Goal: Task Accomplishment & Management: Manage account settings

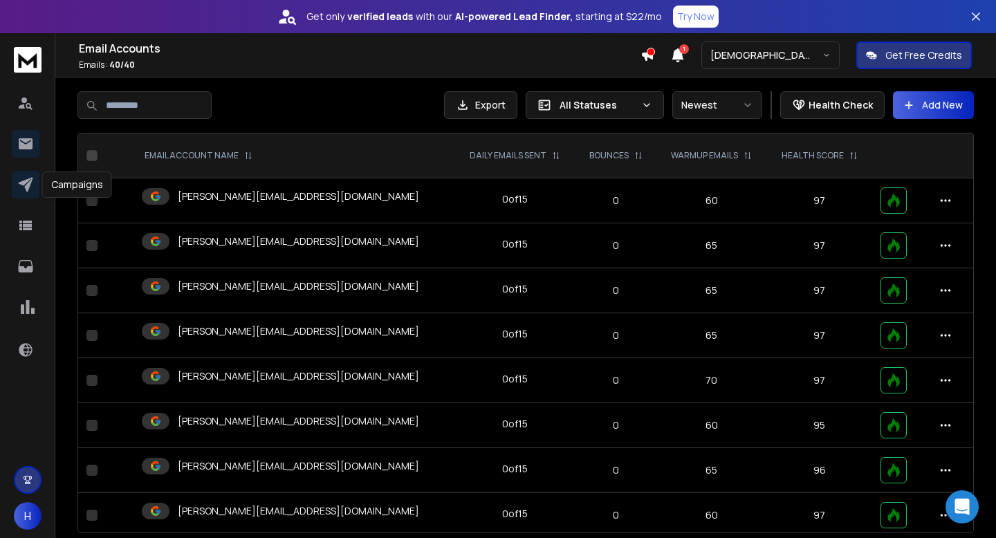
click at [25, 185] on icon at bounding box center [25, 184] width 15 height 15
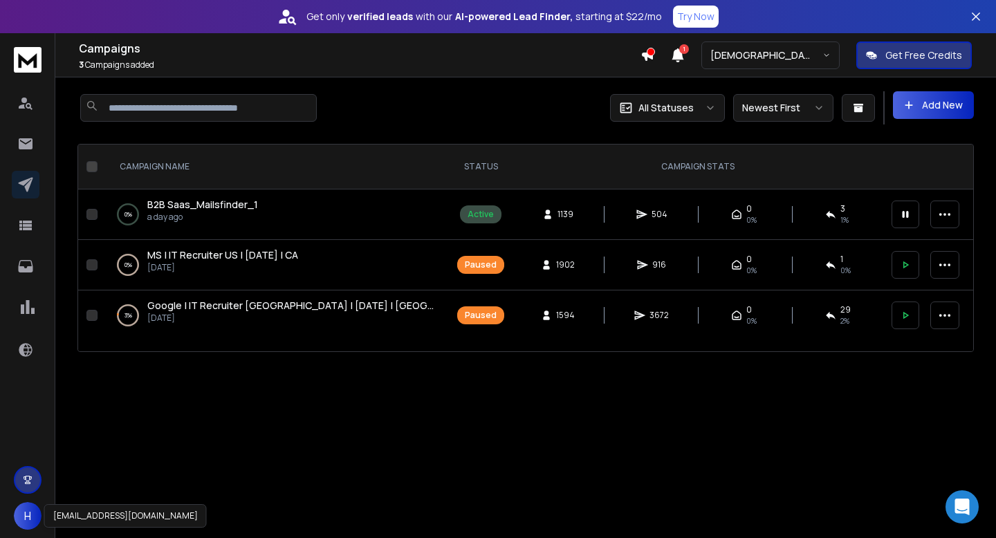
click at [29, 513] on span "H" at bounding box center [28, 516] width 28 height 28
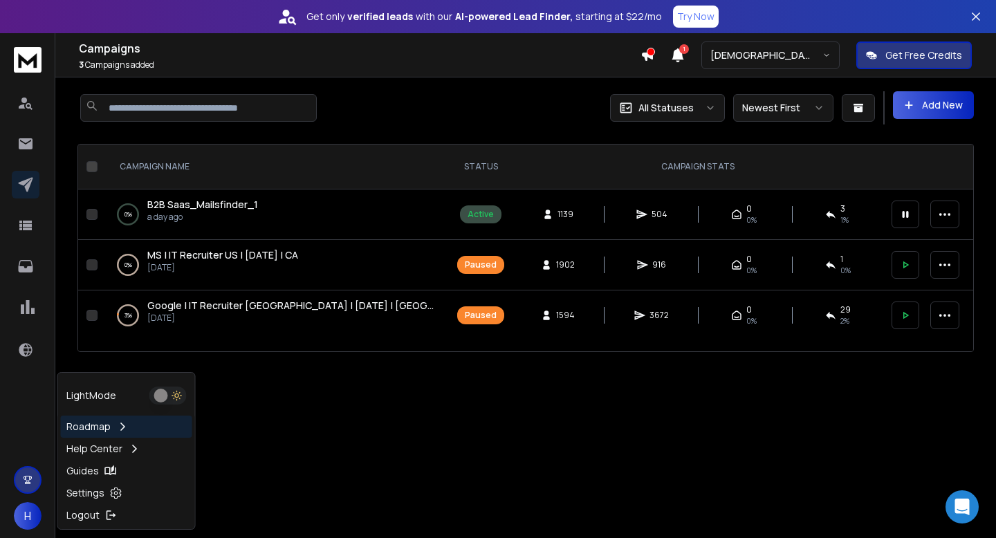
click at [172, 399] on icon at bounding box center [176, 395] width 11 height 11
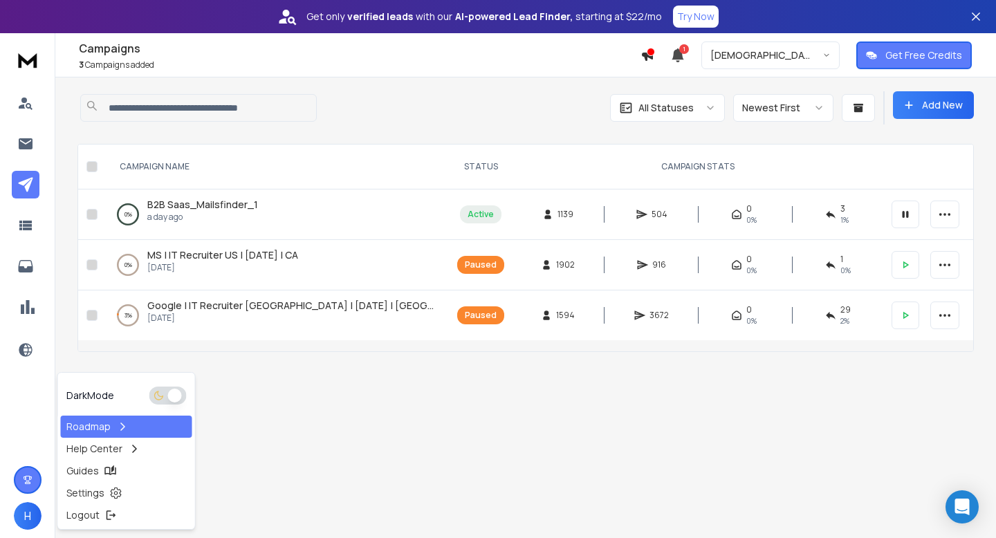
click at [168, 398] on button "button" at bounding box center [167, 395] width 37 height 18
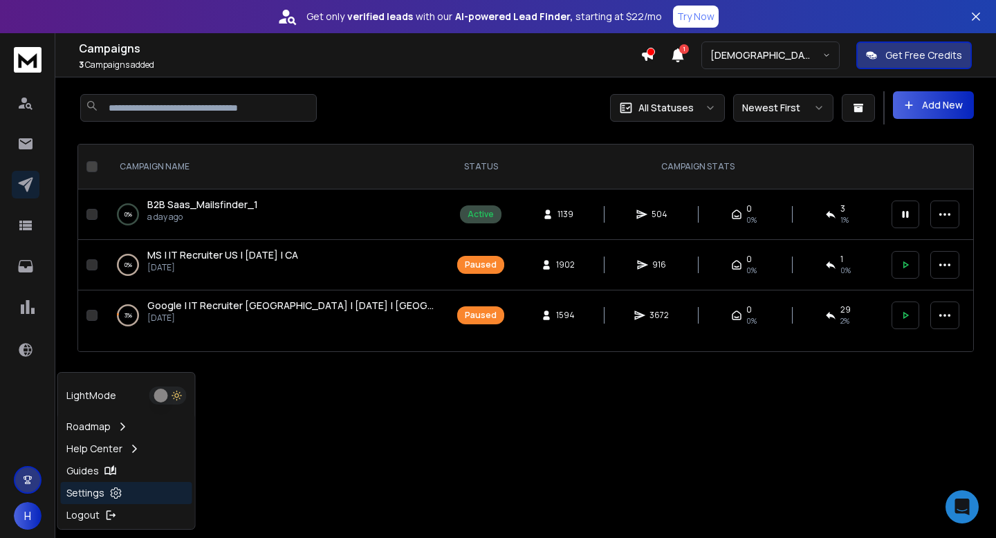
click at [76, 496] on p "Settings" at bounding box center [85, 493] width 38 height 14
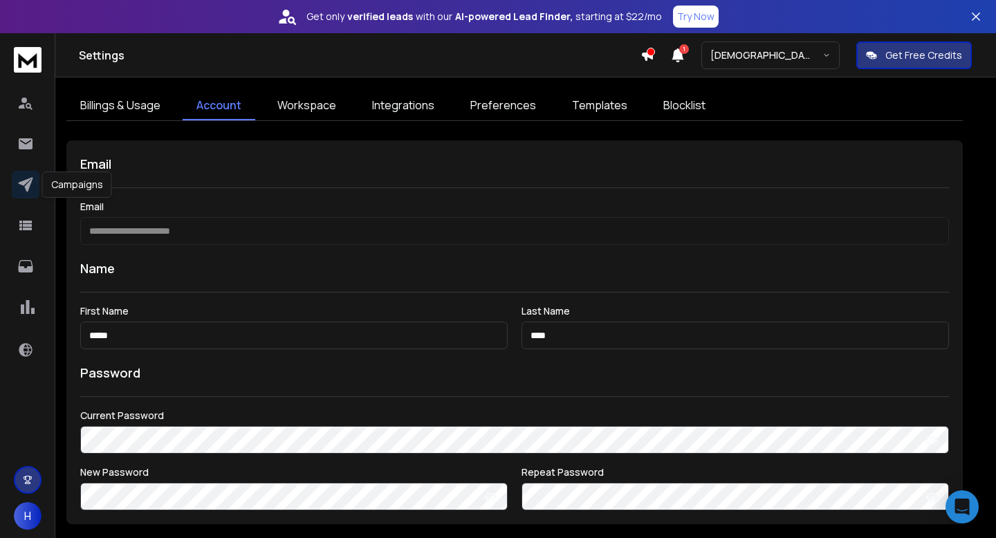
click at [25, 194] on link at bounding box center [26, 185] width 28 height 28
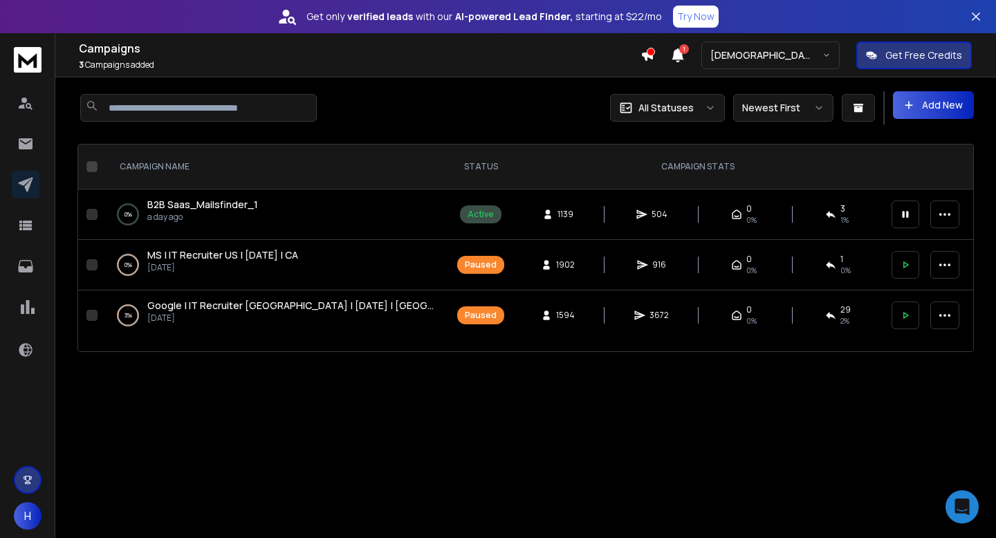
click at [201, 209] on span "B2B Saas_Mailsfinder_1" at bounding box center [202, 204] width 111 height 13
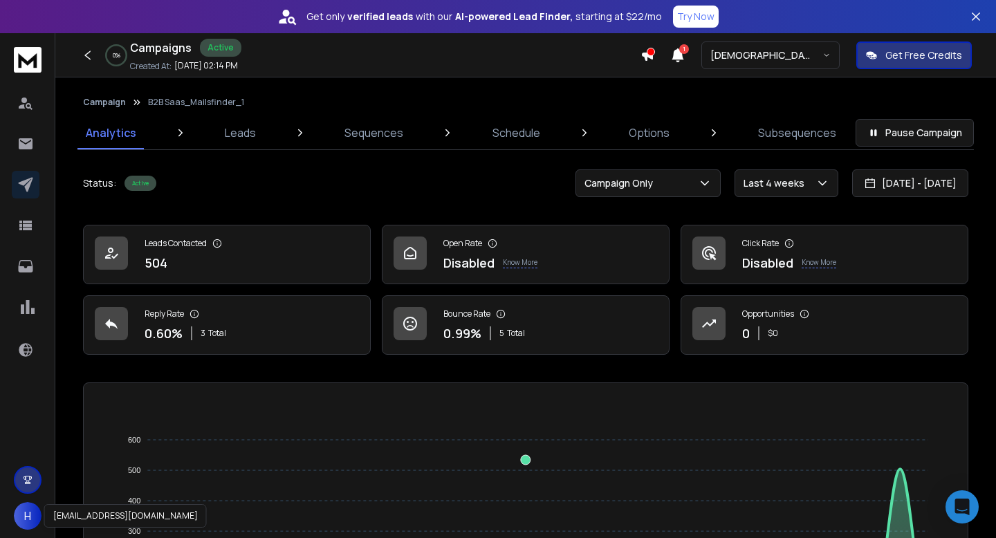
click at [26, 522] on span "H" at bounding box center [28, 516] width 28 height 28
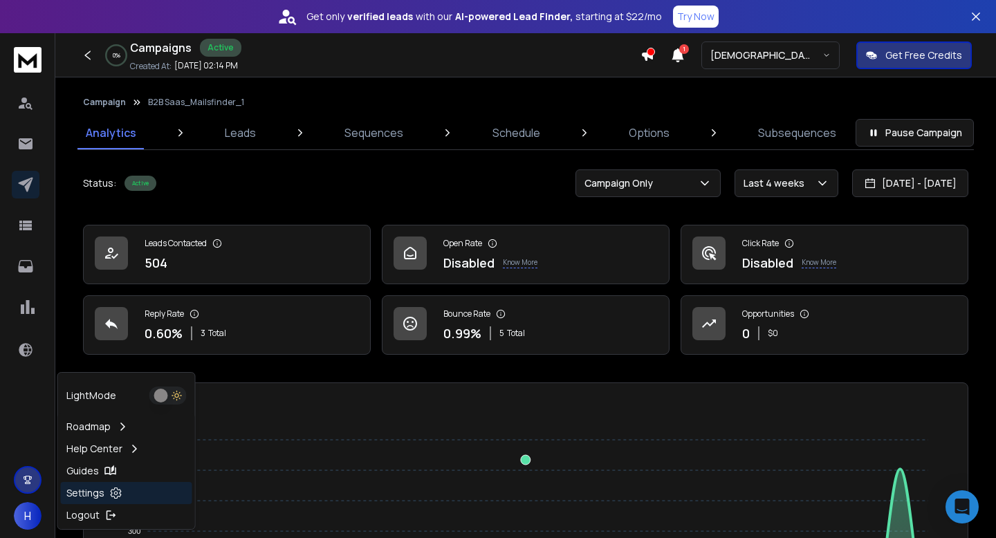
click at [83, 494] on p "Settings" at bounding box center [85, 493] width 38 height 14
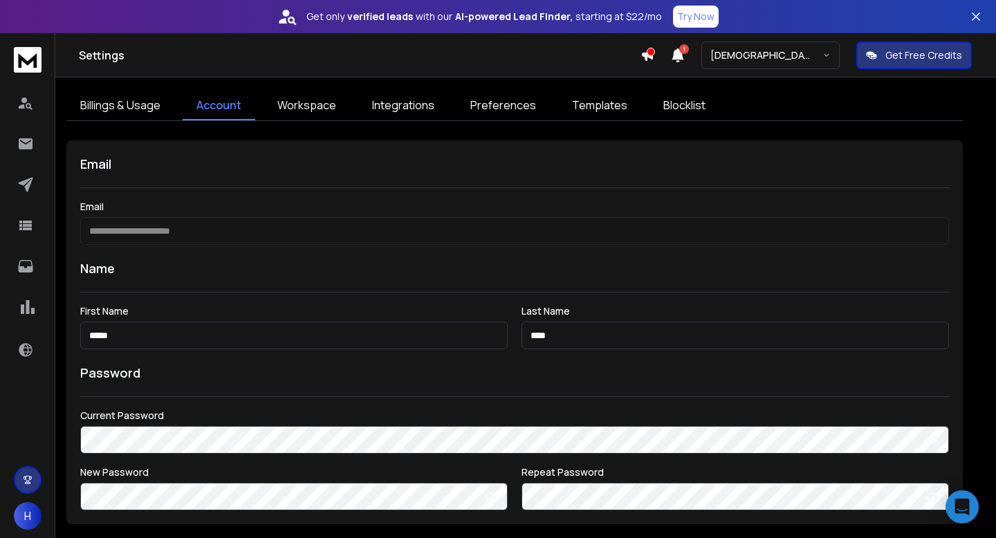
click at [133, 115] on link "Billings & Usage" at bounding box center [120, 105] width 108 height 29
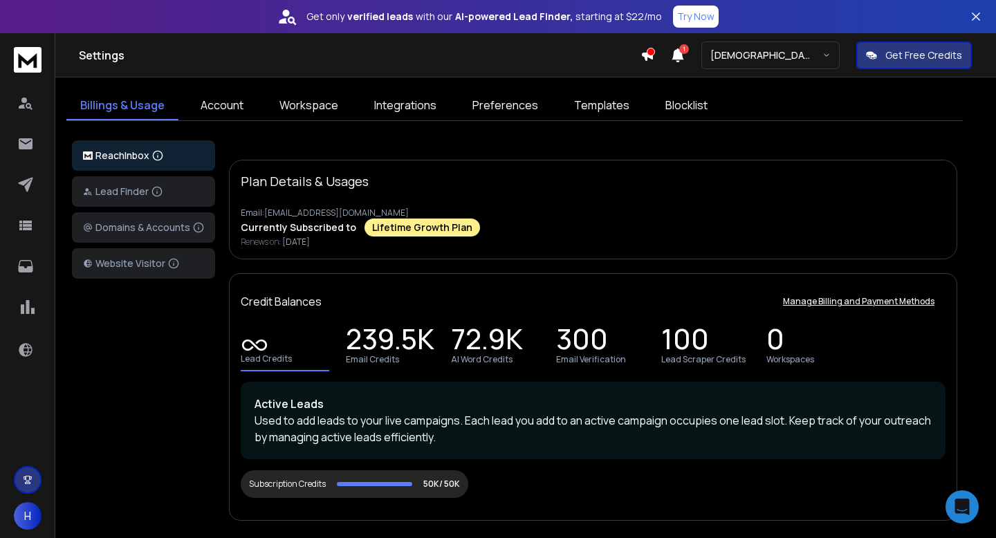
click at [848, 301] on p "Manage Billing and Payment Methods" at bounding box center [858, 301] width 151 height 11
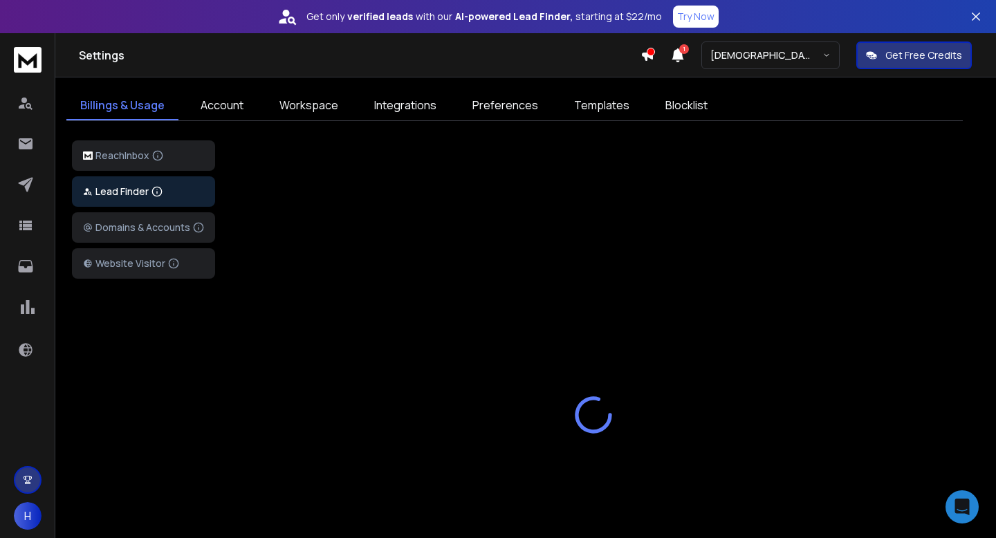
click at [122, 198] on button "Lead Finder" at bounding box center [143, 191] width 143 height 30
